Goal: Task Accomplishment & Management: Use online tool/utility

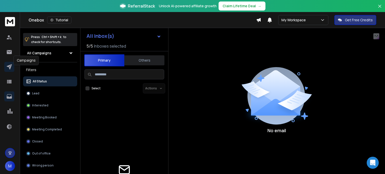
click at [7, 64] on icon at bounding box center [9, 66] width 5 height 5
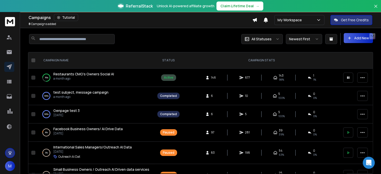
click at [91, 72] on span "Restaurants CMO's Owners Social AI" at bounding box center [83, 74] width 61 height 5
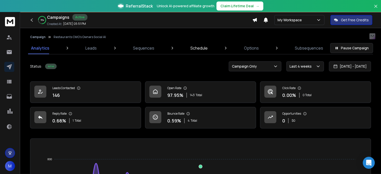
click at [201, 45] on p "Schedule" at bounding box center [199, 48] width 17 height 6
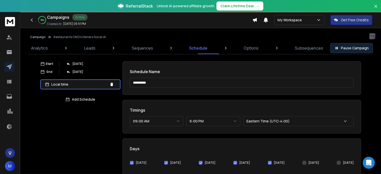
click at [339, 46] on icon at bounding box center [337, 48] width 5 height 5
click at [136, 45] on p "Sequences" at bounding box center [140, 48] width 21 height 6
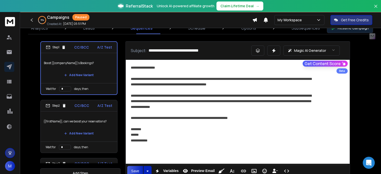
scroll to position [21, 0]
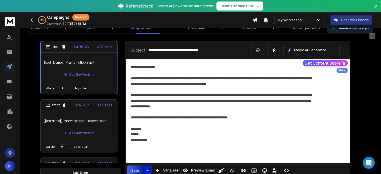
click at [79, 161] on p "CC/BCC" at bounding box center [81, 163] width 15 height 5
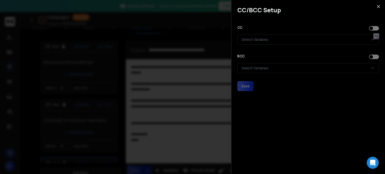
click at [379, 7] on icon "button" at bounding box center [378, 6] width 5 height 5
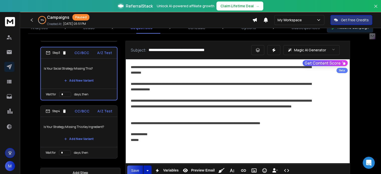
scroll to position [118, 0]
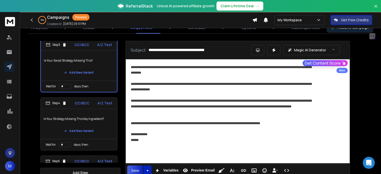
click at [90, 112] on p "Is Your Strategy Missing This Key Ingredient?" at bounding box center [79, 119] width 71 height 14
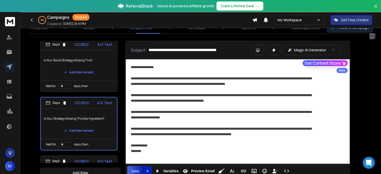
click at [91, 170] on p "One last thing before I go..." at bounding box center [79, 177] width 71 height 14
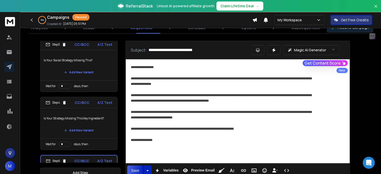
click at [342, 61] on icon at bounding box center [344, 63] width 4 height 4
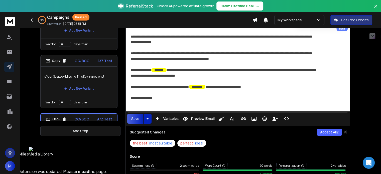
scroll to position [72, 0]
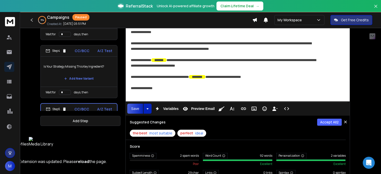
click at [149, 131] on span "most suitable" at bounding box center [160, 133] width 23 height 5
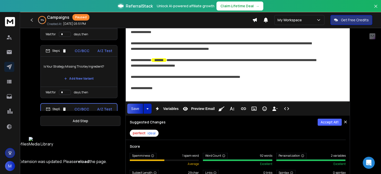
click at [148, 131] on span "ideal" at bounding box center [152, 133] width 8 height 5
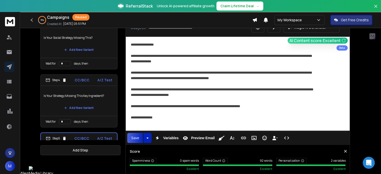
scroll to position [44, 0]
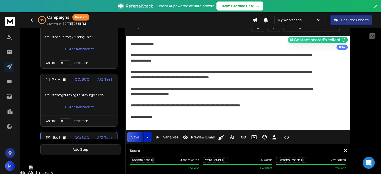
click at [131, 41] on div "**********" at bounding box center [224, 44] width 186 height 6
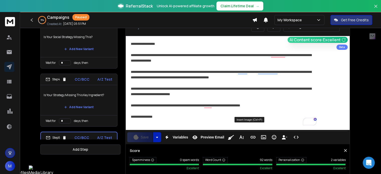
scroll to position [21, 0]
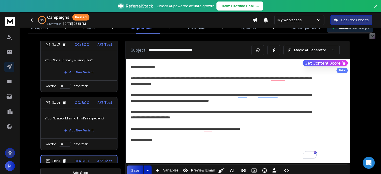
click at [303, 60] on button "Get Content Score" at bounding box center [325, 63] width 45 height 6
click at [289, 64] on div "**********" at bounding box center [224, 67] width 186 height 6
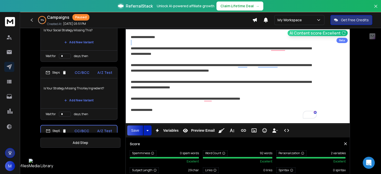
scroll to position [0, 0]
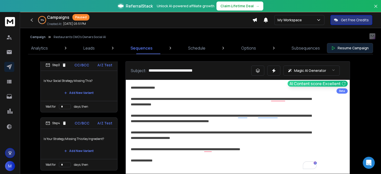
drag, startPoint x: 244, startPoint y: 6, endPoint x: 283, endPoint y: 26, distance: 44.0
click at [283, 28] on div "**********" at bounding box center [200, 135] width 361 height 215
click at [7, 64] on icon at bounding box center [9, 66] width 5 height 5
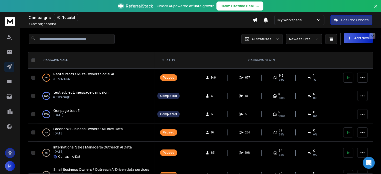
click at [59, 77] on p "a month ago" at bounding box center [83, 79] width 61 height 4
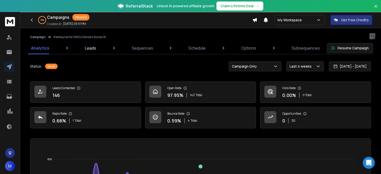
click at [87, 45] on p "Leads" at bounding box center [90, 48] width 11 height 6
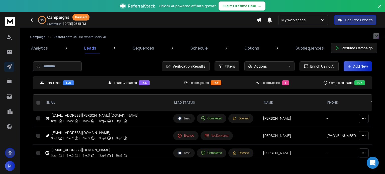
scroll to position [130, 0]
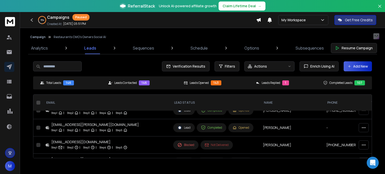
click at [107, 98] on icon at bounding box center [109, 96] width 4 height 4
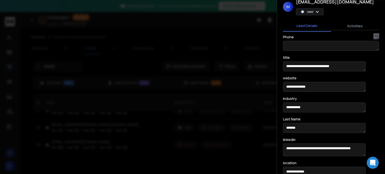
scroll to position [0, 0]
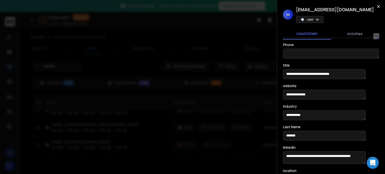
click at [376, 6] on icon "button" at bounding box center [378, 6] width 5 height 5
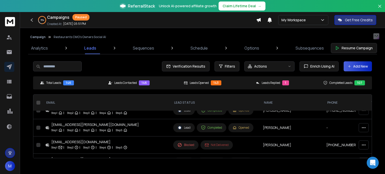
click at [116, 116] on p "Step 5" at bounding box center [119, 113] width 7 height 5
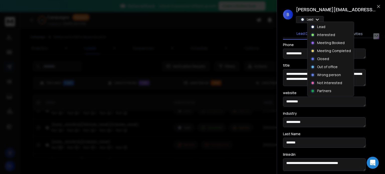
click at [327, 18] on body "ReferralStack Unlock AI-powered affiliate growth Lifetime Deals available! Clai…" at bounding box center [192, 121] width 385 height 243
click at [345, 17] on body "ReferralStack Unlock AI-powered affiliate growth Lifetime Deals available! Clai…" at bounding box center [192, 121] width 385 height 243
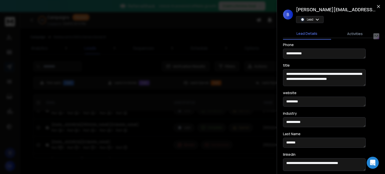
click at [377, 6] on icon "button" at bounding box center [378, 6] width 5 height 5
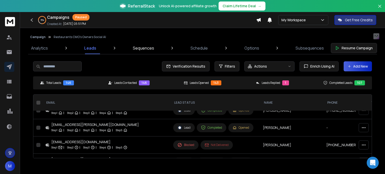
click at [141, 45] on p "Sequences" at bounding box center [143, 48] width 21 height 6
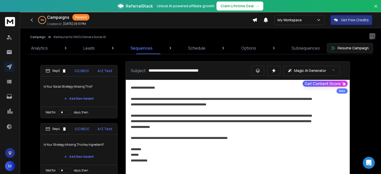
scroll to position [118, 0]
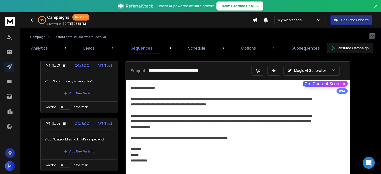
click at [73, 133] on p "Is Your Strategy Missing This Key Ingredient?" at bounding box center [79, 140] width 71 height 14
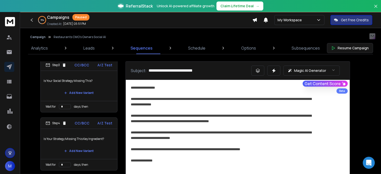
click at [303, 81] on button "Get Content Score" at bounding box center [325, 84] width 45 height 6
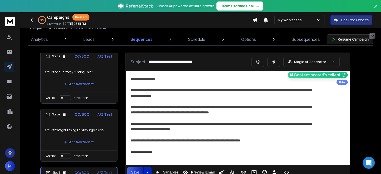
scroll to position [0, 0]
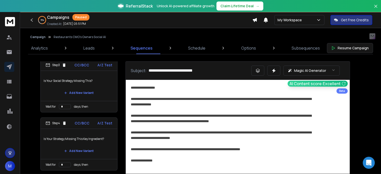
click at [74, 132] on p "Is Your Strategy Missing This Key Ingredient?" at bounding box center [79, 139] width 71 height 14
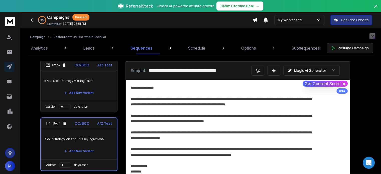
click at [303, 81] on button "Get Content Score" at bounding box center [325, 84] width 45 height 6
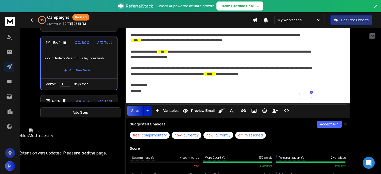
scroll to position [83, 0]
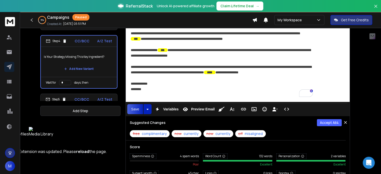
click at [239, 131] on span "off" at bounding box center [241, 133] width 5 height 5
click at [207, 131] on span "now" at bounding box center [210, 133] width 7 height 5
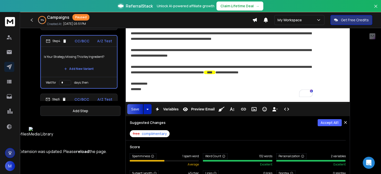
click at [142, 131] on span "complimentary" at bounding box center [154, 133] width 25 height 5
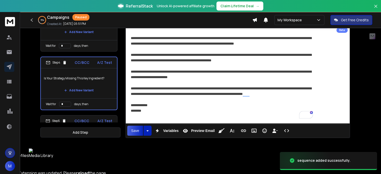
scroll to position [21, 0]
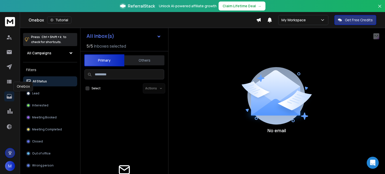
click at [5, 92] on link at bounding box center [9, 97] width 10 height 10
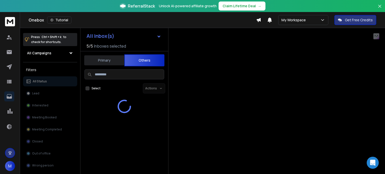
click at [124, 55] on button "Others" at bounding box center [144, 60] width 40 height 12
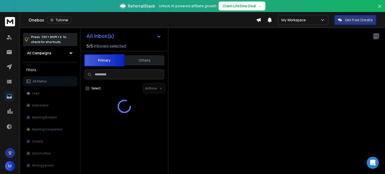
click at [93, 56] on button "Primary" at bounding box center [104, 60] width 40 height 12
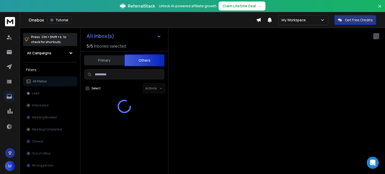
click at [124, 56] on button "Others" at bounding box center [144, 60] width 40 height 12
click at [127, 56] on button "Others" at bounding box center [144, 60] width 40 height 12
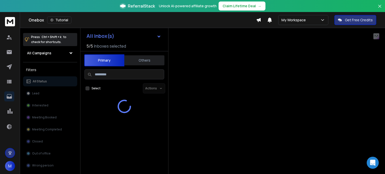
click at [91, 55] on button "Primary" at bounding box center [104, 60] width 40 height 12
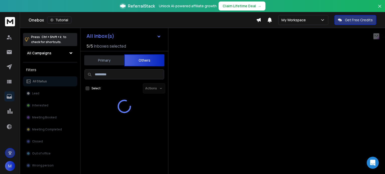
click at [125, 55] on button "Others" at bounding box center [144, 60] width 40 height 12
